Goal: Task Accomplishment & Management: Manage account settings

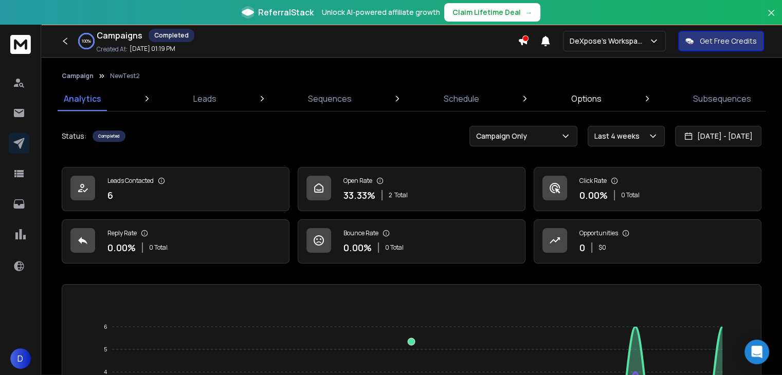
click at [591, 101] on p "Options" at bounding box center [586, 99] width 30 height 12
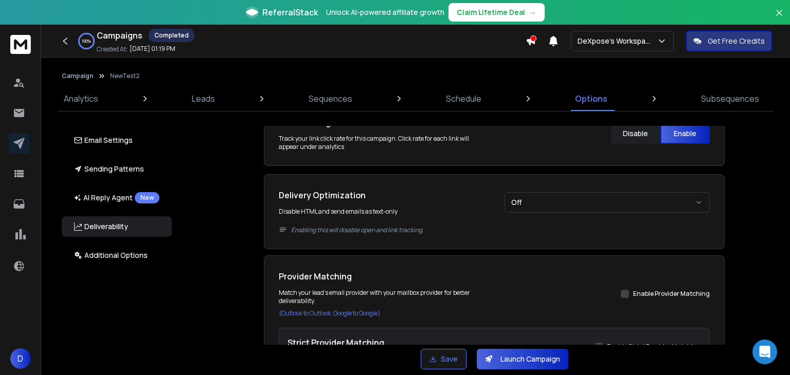
scroll to position [1200, 0]
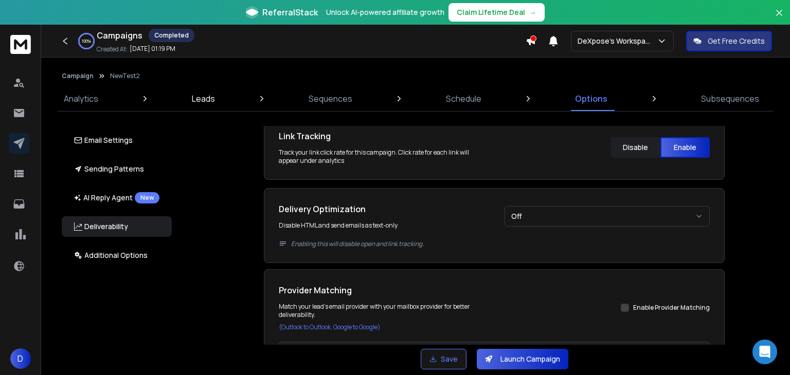
click at [201, 103] on p "Leads" at bounding box center [203, 99] width 23 height 12
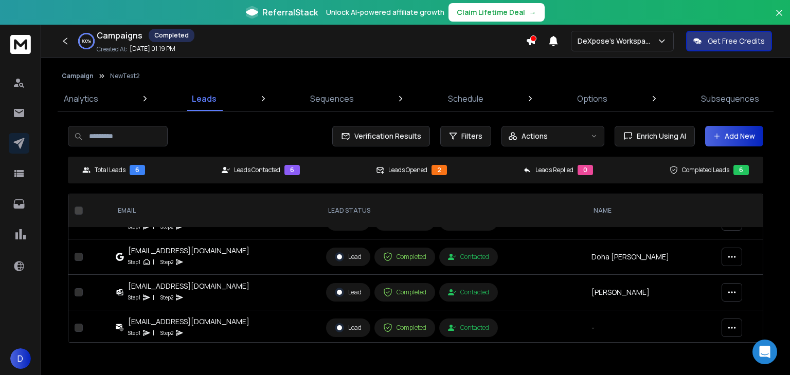
scroll to position [105, 0]
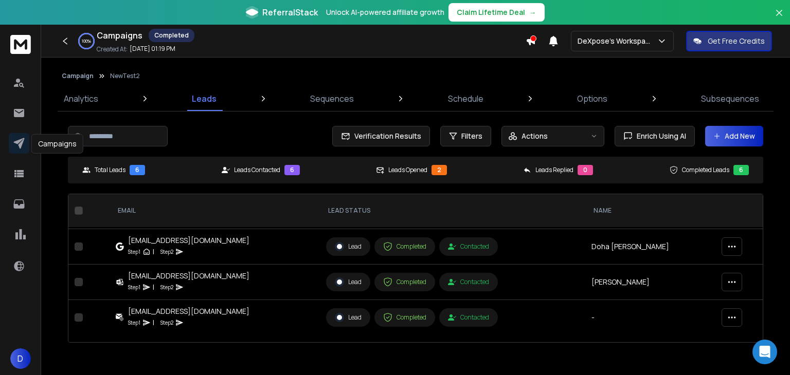
click at [22, 140] on icon at bounding box center [19, 143] width 12 height 12
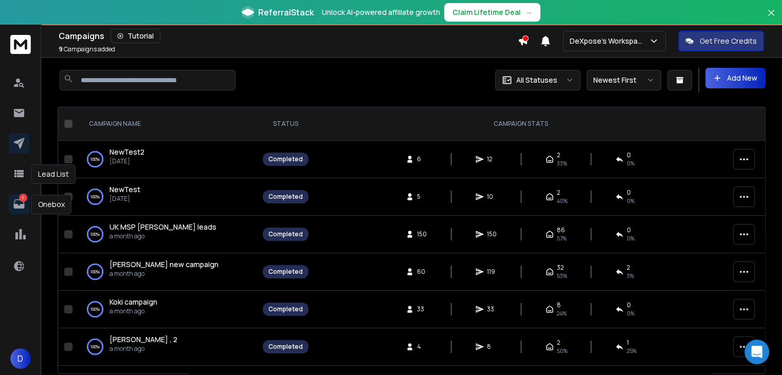
click at [17, 202] on icon at bounding box center [19, 204] width 12 height 12
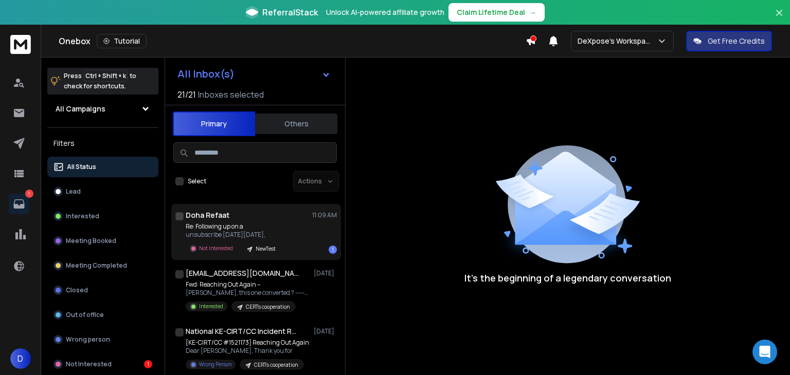
click at [238, 224] on p "Re: Following up on a" at bounding box center [234, 227] width 96 height 8
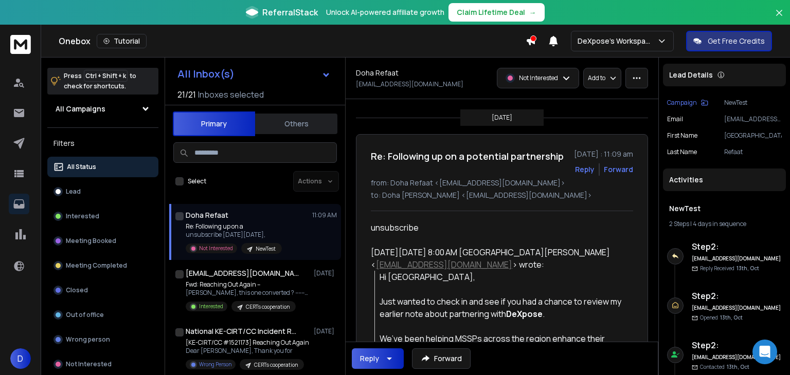
click at [561, 75] on div "Not Interested" at bounding box center [537, 78] width 81 height 20
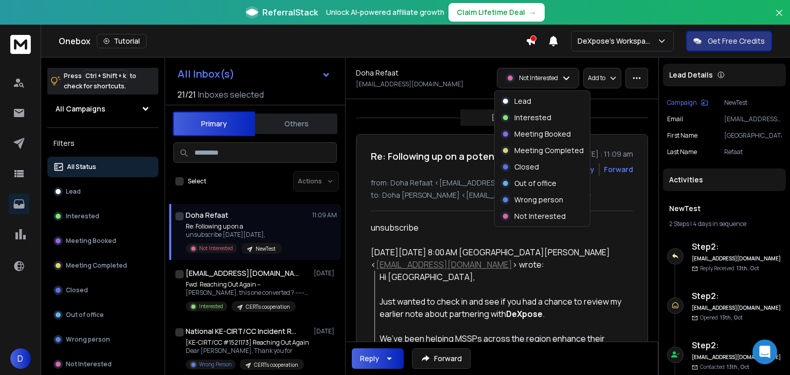
click at [561, 75] on div "Not Interested" at bounding box center [537, 78] width 81 height 20
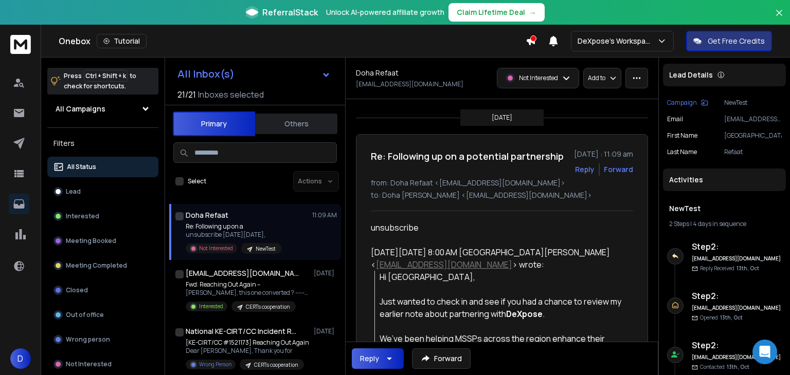
click at [588, 77] on p "Add to" at bounding box center [596, 78] width 17 height 8
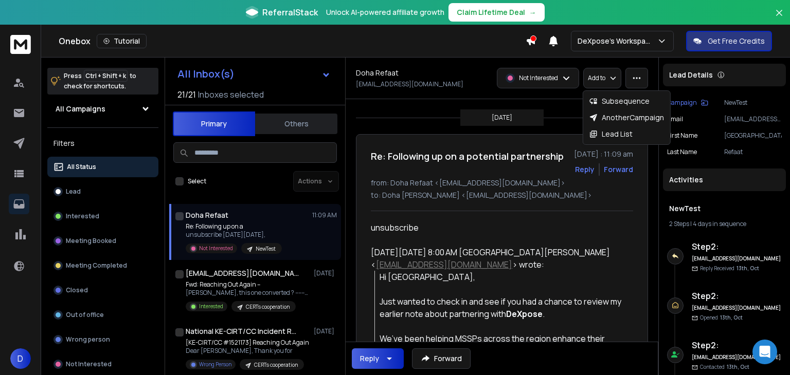
click at [586, 77] on div "Add to" at bounding box center [602, 78] width 37 height 20
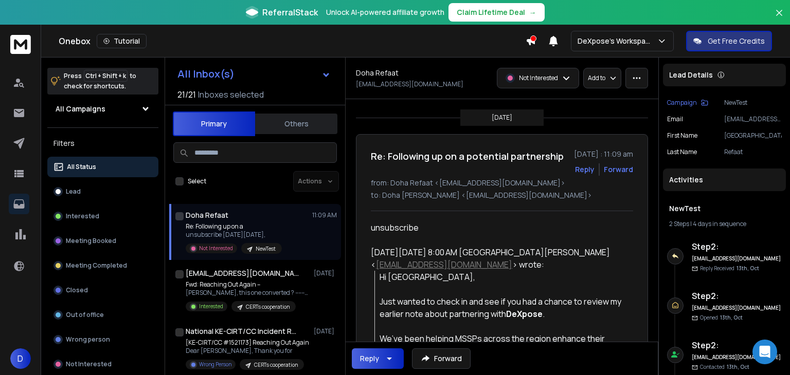
click at [624, 77] on div "Not Interested Add to" at bounding box center [572, 78] width 151 height 21
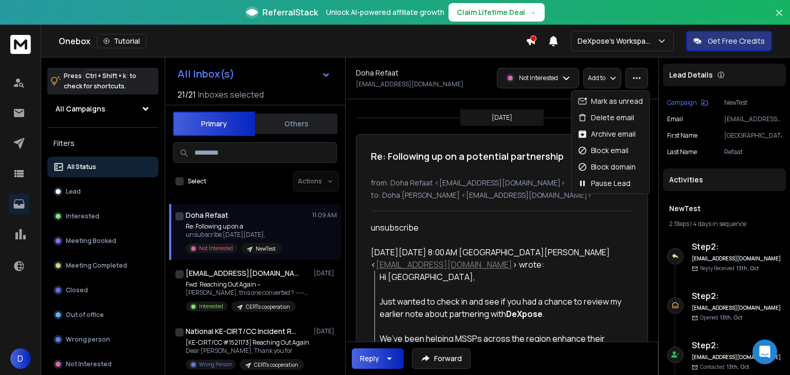
click at [636, 77] on icon "button" at bounding box center [636, 78] width 9 height 9
click at [634, 77] on icon "button" at bounding box center [636, 78] width 9 height 9
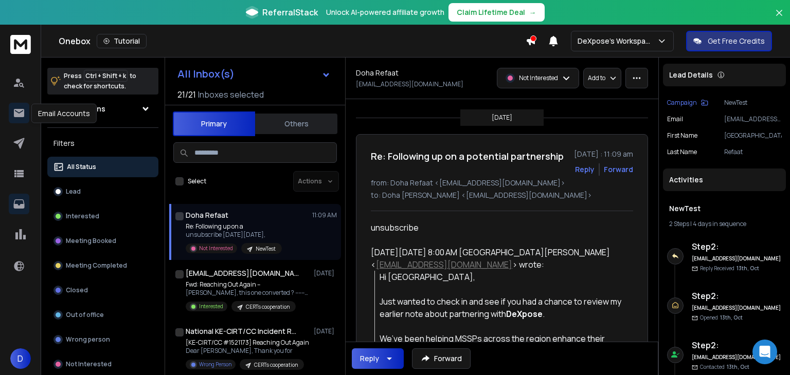
click at [13, 117] on icon at bounding box center [19, 113] width 12 height 12
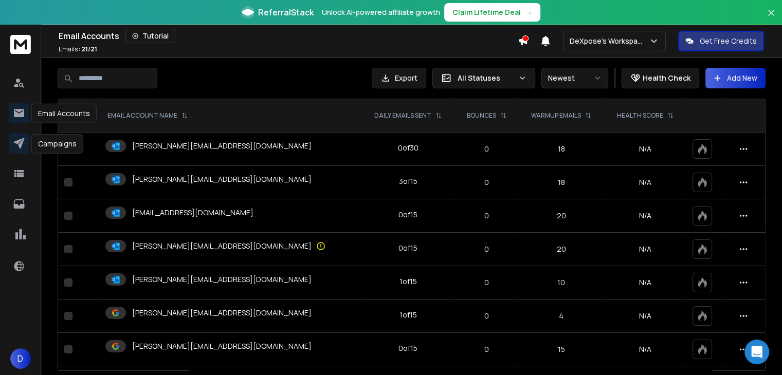
click at [13, 139] on icon at bounding box center [19, 143] width 12 height 12
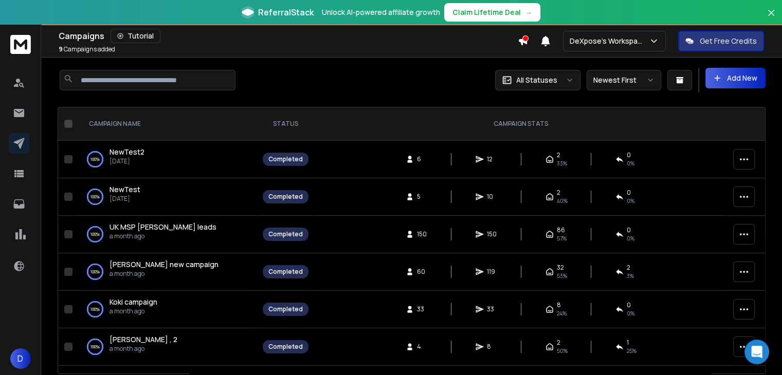
click at [159, 202] on div "100 % NewTest 4 days ago" at bounding box center [166, 197] width 159 height 25
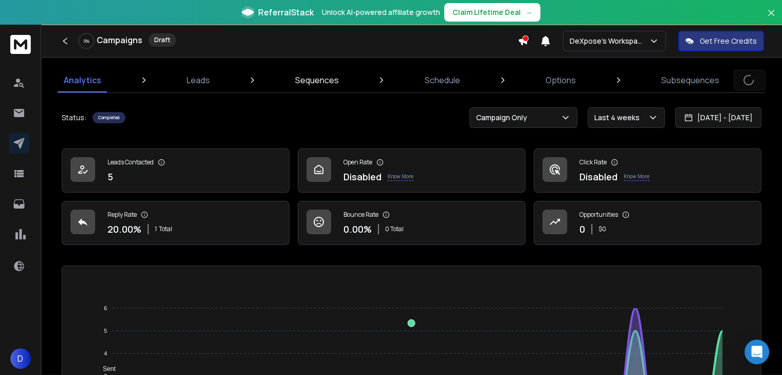
click at [309, 86] on link "Sequences" at bounding box center [317, 80] width 56 height 25
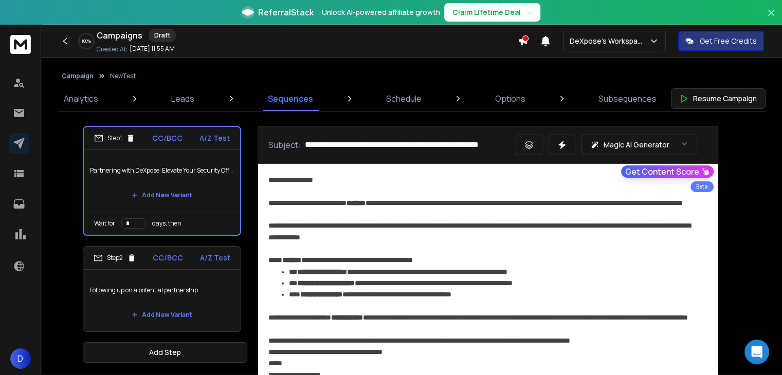
click at [203, 101] on div "Analytics Leads Sequences Schedule Options Subsequences" at bounding box center [360, 98] width 605 height 25
click at [191, 100] on p "Leads" at bounding box center [182, 99] width 23 height 12
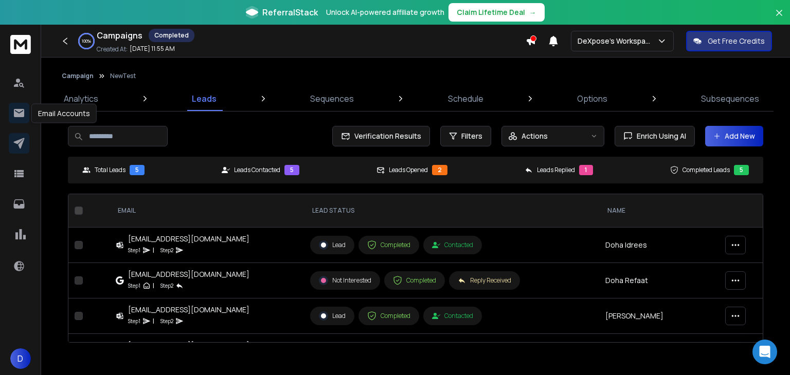
click at [20, 114] on icon at bounding box center [19, 113] width 10 height 8
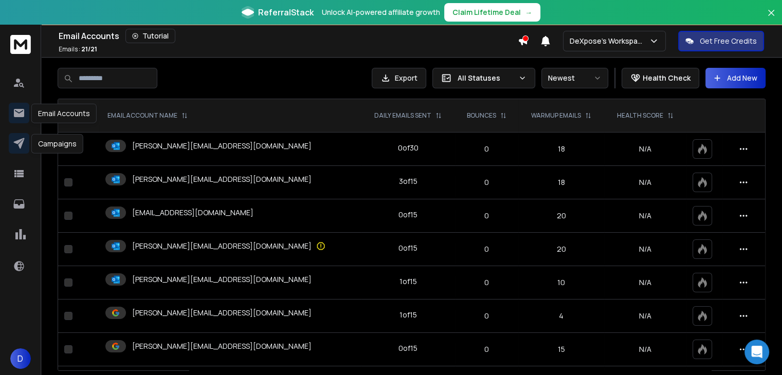
click at [20, 147] on icon at bounding box center [18, 143] width 11 height 11
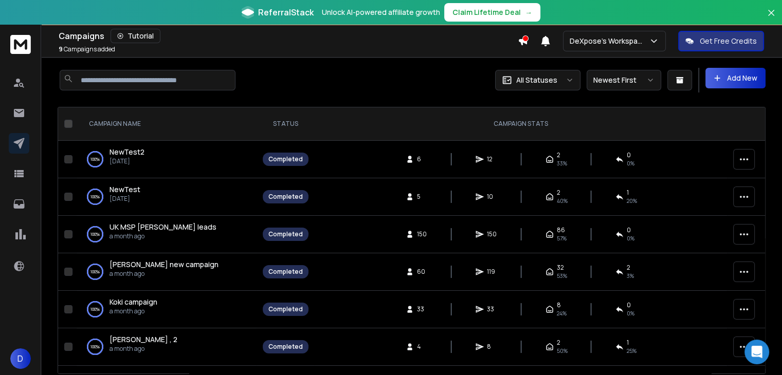
click at [769, 10] on icon "Close banner" at bounding box center [771, 12] width 9 height 9
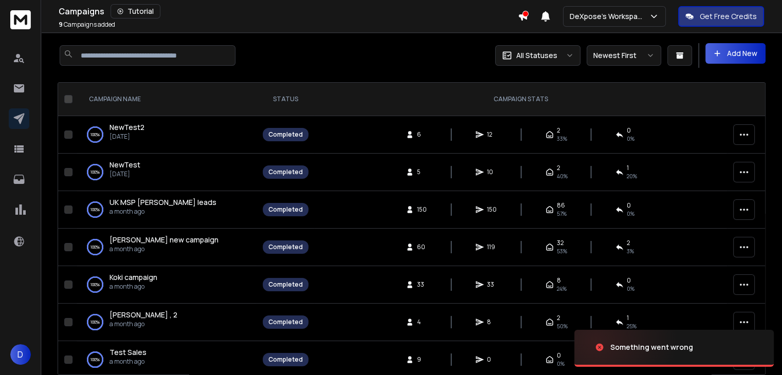
click at [140, 134] on p "[DATE]" at bounding box center [127, 137] width 35 height 8
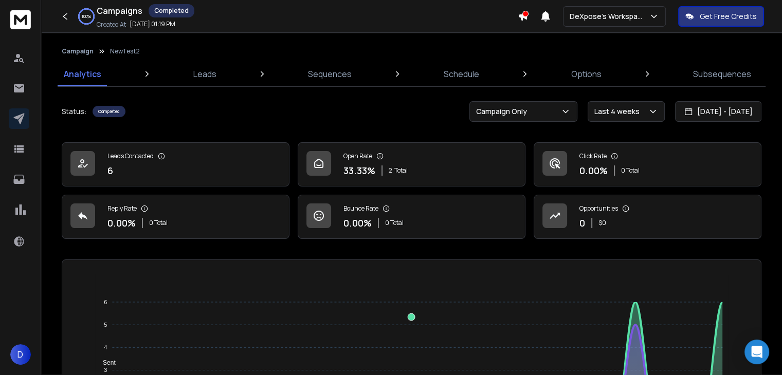
click at [376, 115] on div "Status: Completed Campaign Only Last 4 weeks 15 Sep 2025 - 13 Oct 2025" at bounding box center [412, 111] width 700 height 21
click at [224, 75] on div "Analytics Leads Sequences Schedule Options Subsequences" at bounding box center [408, 74] width 700 height 25
click at [194, 79] on p "Leads" at bounding box center [204, 74] width 23 height 12
click at [218, 77] on link "Leads" at bounding box center [204, 74] width 35 height 25
click at [206, 73] on p "Leads" at bounding box center [204, 74] width 23 height 12
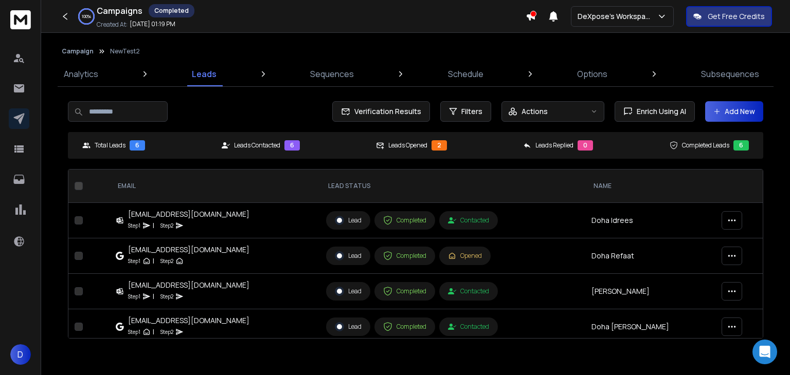
click at [216, 249] on div "doharefaat123@gmail.com Step 1 | Step 2" at bounding box center [215, 256] width 198 height 23
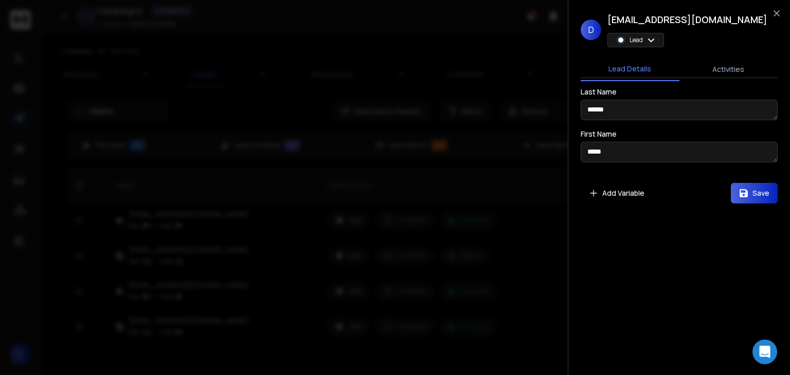
click at [272, 249] on div at bounding box center [395, 187] width 790 height 375
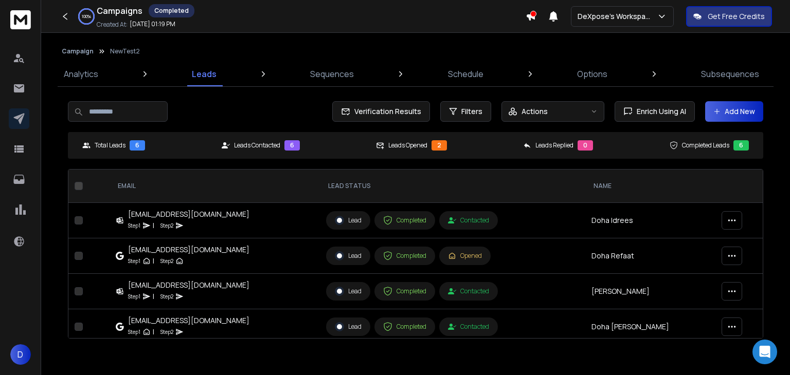
click at [205, 247] on div "[EMAIL_ADDRESS][DOMAIN_NAME]" at bounding box center [188, 250] width 121 height 10
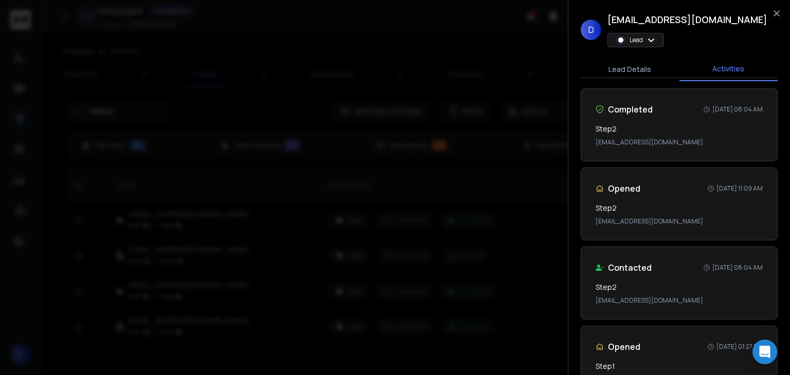
click at [727, 79] on button "Activities" at bounding box center [728, 70] width 99 height 24
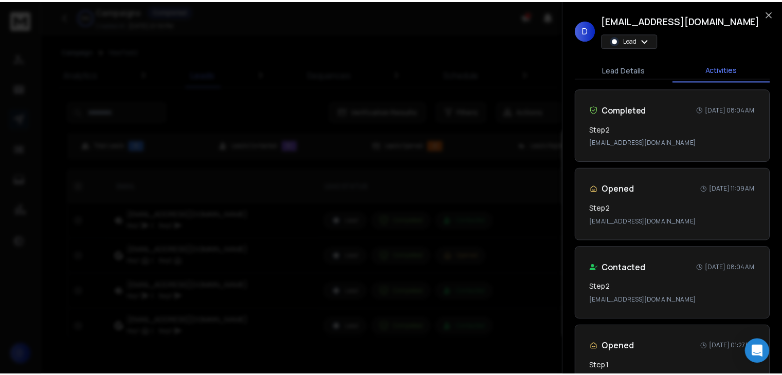
scroll to position [51, 0]
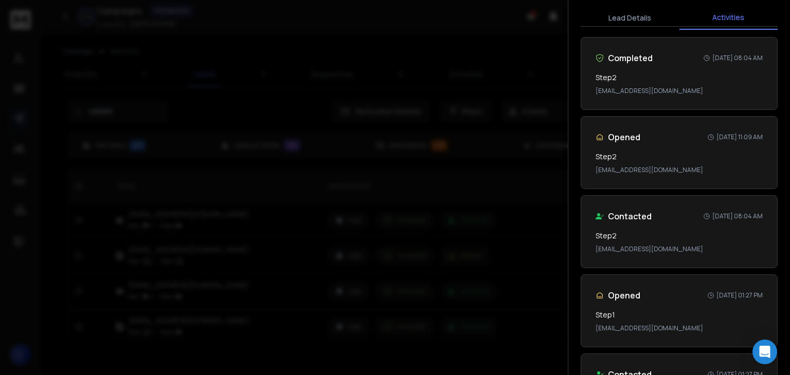
click at [547, 77] on div at bounding box center [395, 187] width 790 height 375
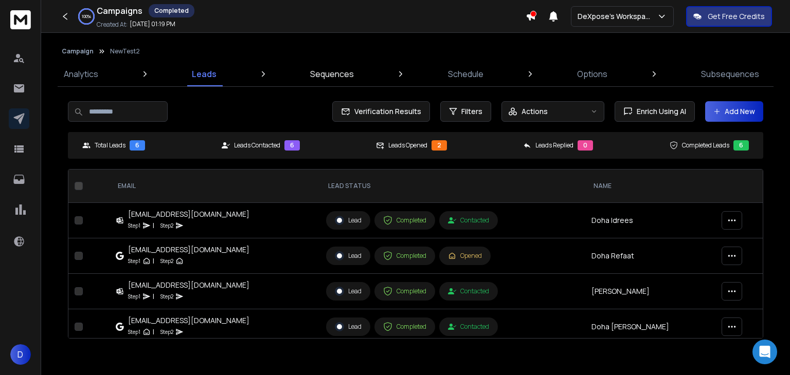
click at [339, 79] on p "Sequences" at bounding box center [332, 74] width 44 height 12
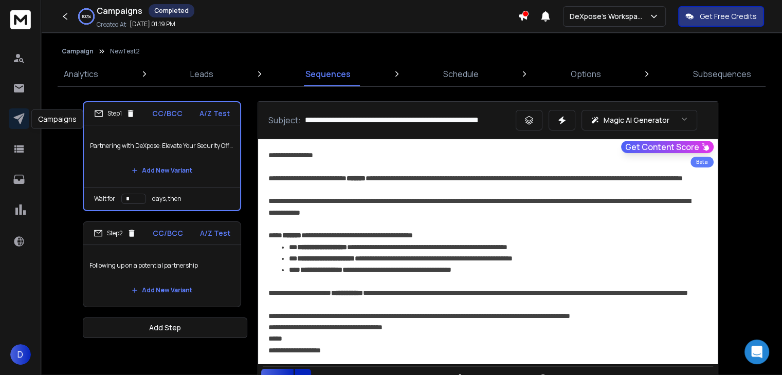
click at [17, 119] on icon at bounding box center [18, 119] width 11 height 11
